Goal: Task Accomplishment & Management: Manage account settings

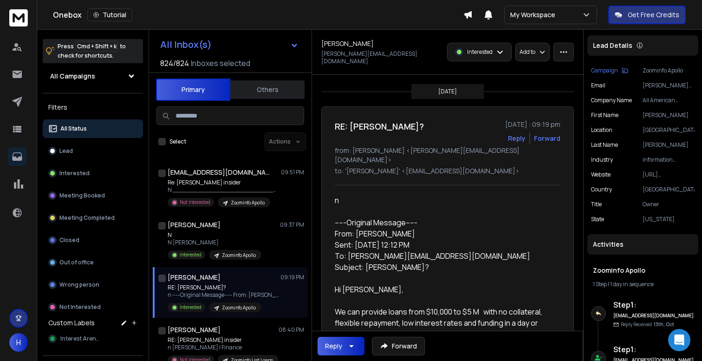
drag, startPoint x: 0, startPoint y: 0, endPoint x: 219, endPoint y: 86, distance: 235.4
click at [256, 87] on button "Others" at bounding box center [267, 89] width 74 height 20
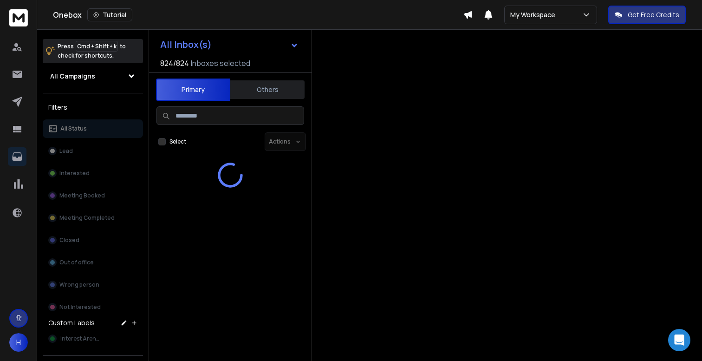
click at [201, 86] on button "Primary" at bounding box center [193, 89] width 74 height 22
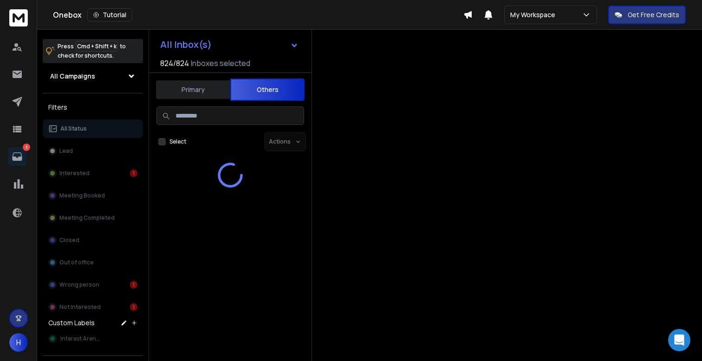
click at [240, 92] on button "Others" at bounding box center [267, 89] width 74 height 22
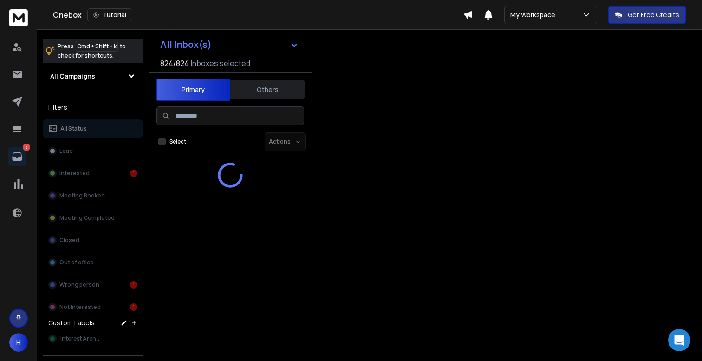
click at [220, 92] on button "Primary" at bounding box center [193, 89] width 74 height 22
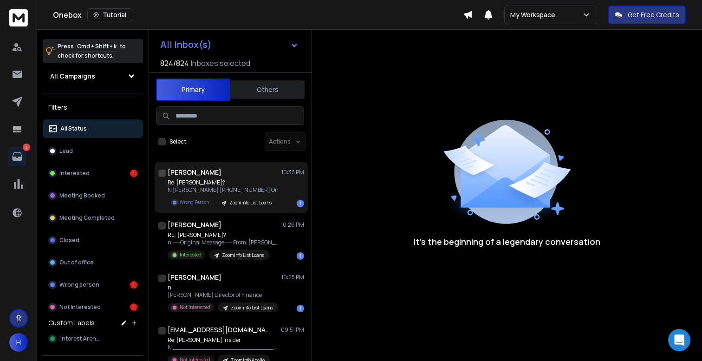
click at [243, 179] on p "Re: [PERSON_NAME]?" at bounding box center [223, 182] width 111 height 7
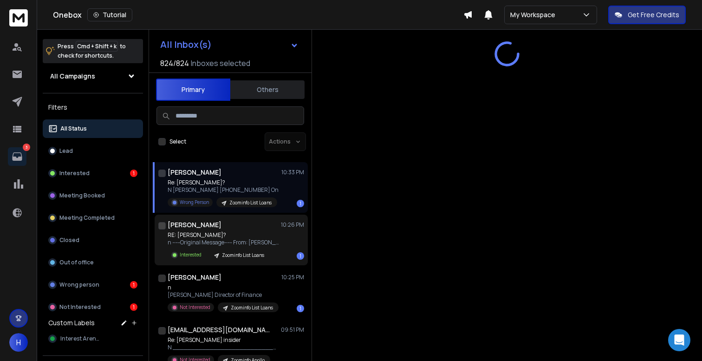
click at [242, 236] on p "RE: [PERSON_NAME]?" at bounding box center [223, 234] width 111 height 7
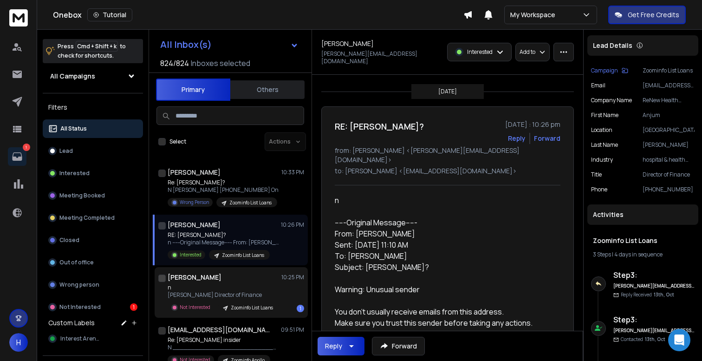
click at [244, 272] on div "[PERSON_NAME] 10:25 PM" at bounding box center [236, 276] width 136 height 9
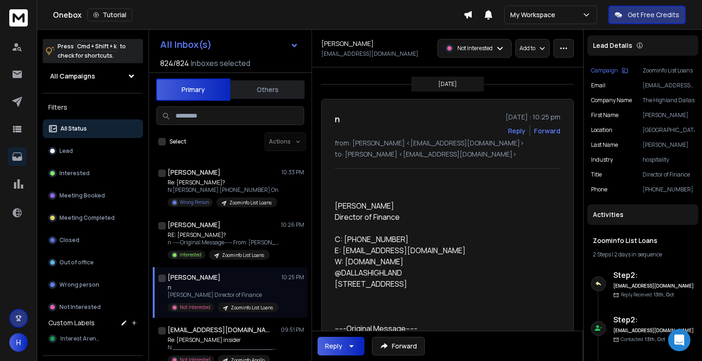
click at [253, 92] on button "Others" at bounding box center [267, 89] width 74 height 20
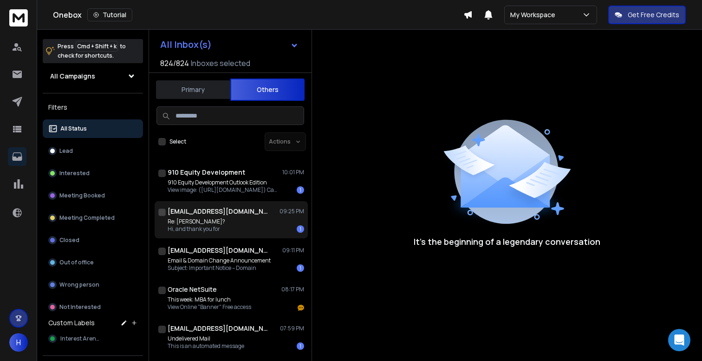
click at [202, 221] on p "Re: [PERSON_NAME]?" at bounding box center [197, 221] width 58 height 7
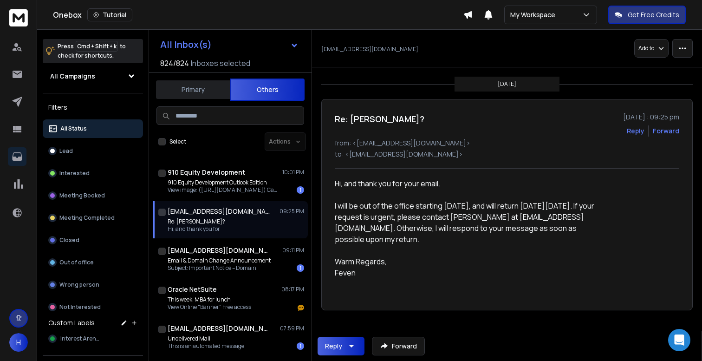
click at [199, 99] on button "Primary" at bounding box center [193, 89] width 74 height 20
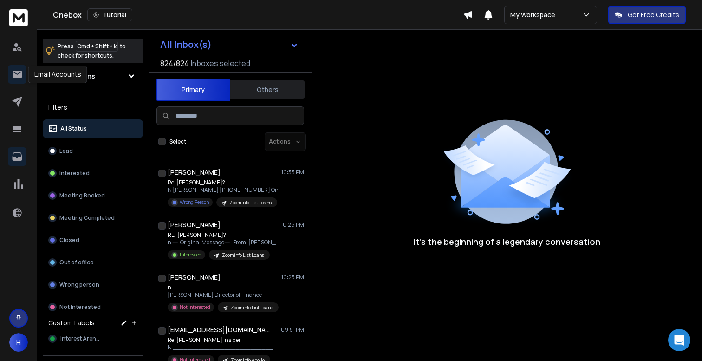
click at [20, 80] on link at bounding box center [17, 74] width 19 height 19
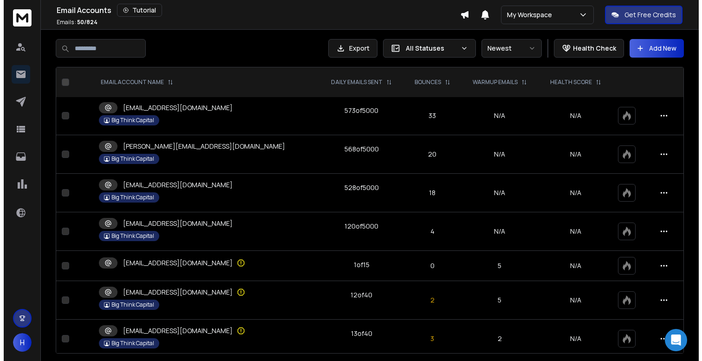
scroll to position [185, 0]
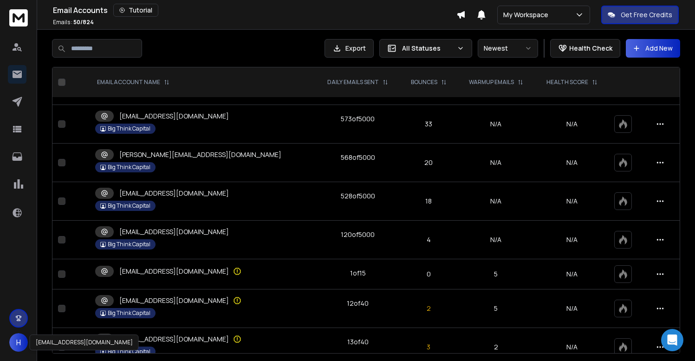
click at [21, 337] on span "H" at bounding box center [18, 342] width 19 height 19
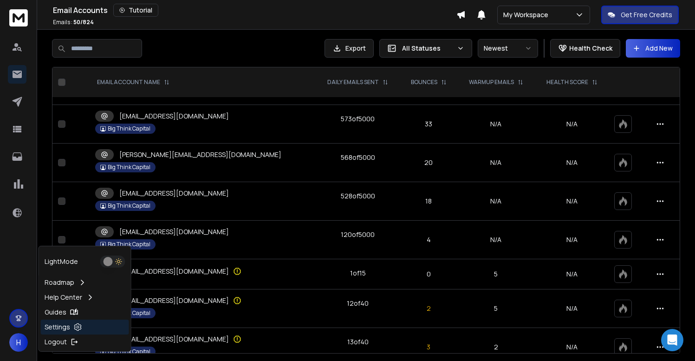
click at [75, 323] on icon at bounding box center [78, 327] width 8 height 8
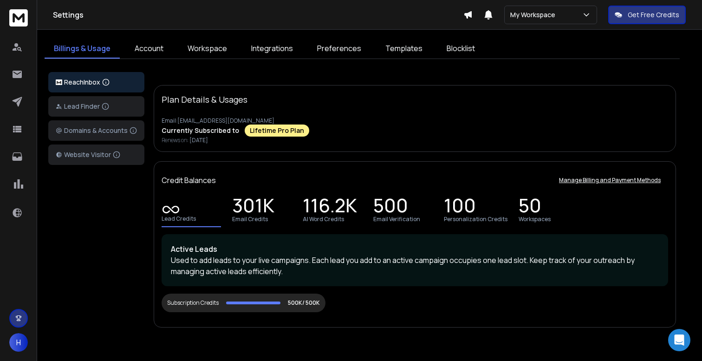
drag, startPoint x: 208, startPoint y: 205, endPoint x: 287, endPoint y: 253, distance: 92.5
click at [288, 253] on div "Lead Credits 301K Email Credits 116.2K AI Word Credits 500 Email Verification 1…" at bounding box center [414, 258] width 506 height 108
click at [256, 216] on p "Email Credits" at bounding box center [250, 218] width 36 height 7
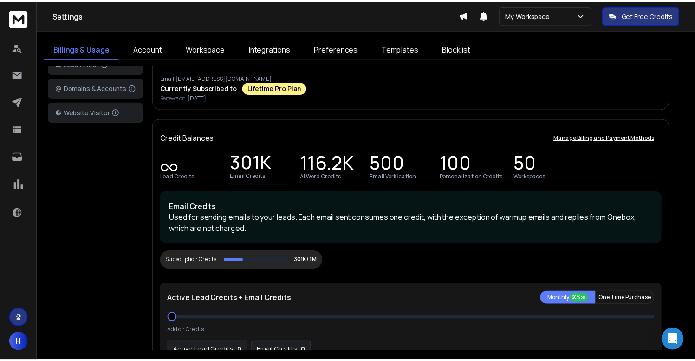
scroll to position [73, 0]
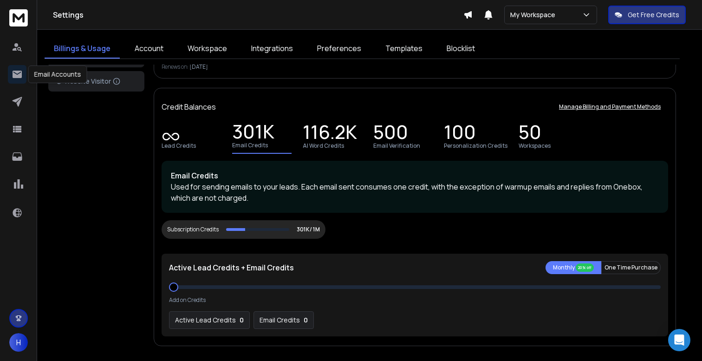
click at [20, 68] on link at bounding box center [17, 74] width 19 height 19
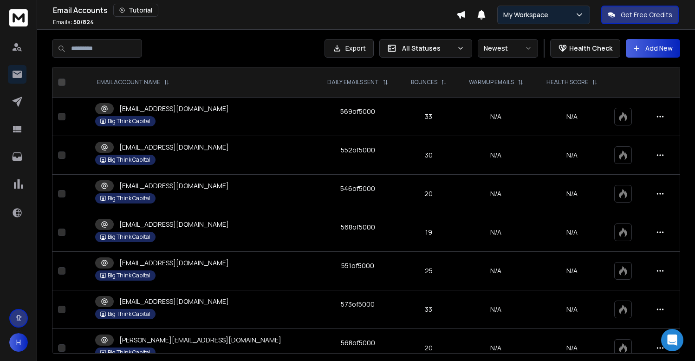
click at [516, 14] on p "My Workspace" at bounding box center [527, 14] width 49 height 9
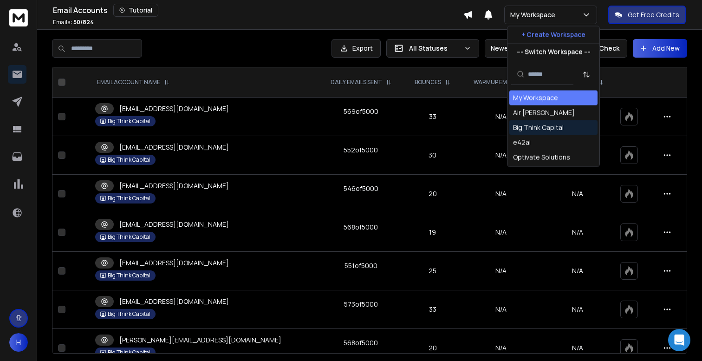
click at [530, 131] on div "Big Think Capital" at bounding box center [538, 127] width 51 height 9
